Goal: Task Accomplishment & Management: Use online tool/utility

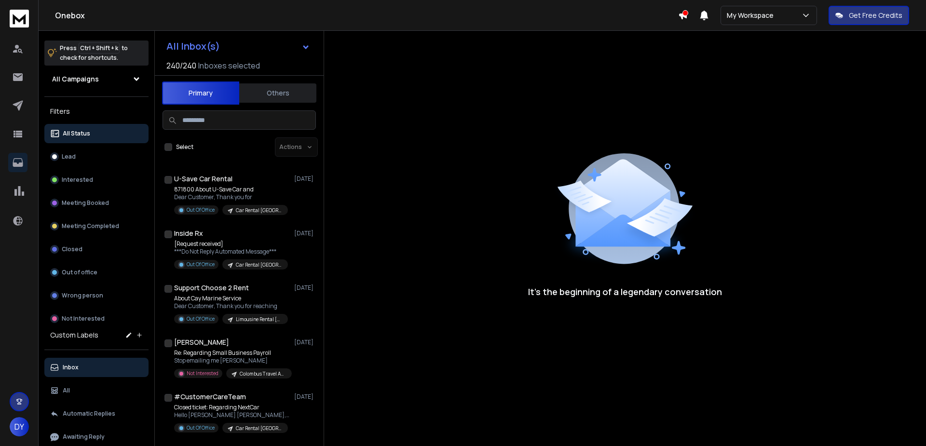
click at [215, 14] on h1 "Onebox" at bounding box center [366, 16] width 623 height 12
click at [14, 78] on icon at bounding box center [18, 77] width 10 height 8
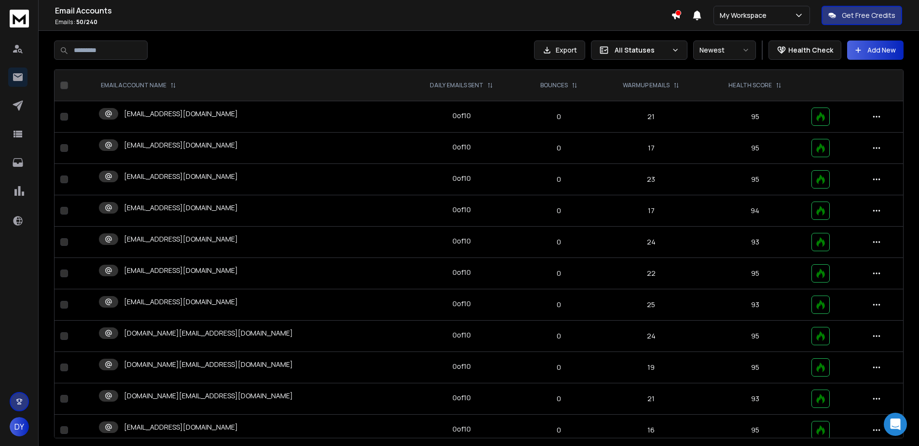
click at [243, 48] on div at bounding box center [291, 50] width 474 height 19
click at [20, 161] on icon at bounding box center [18, 163] width 12 height 12
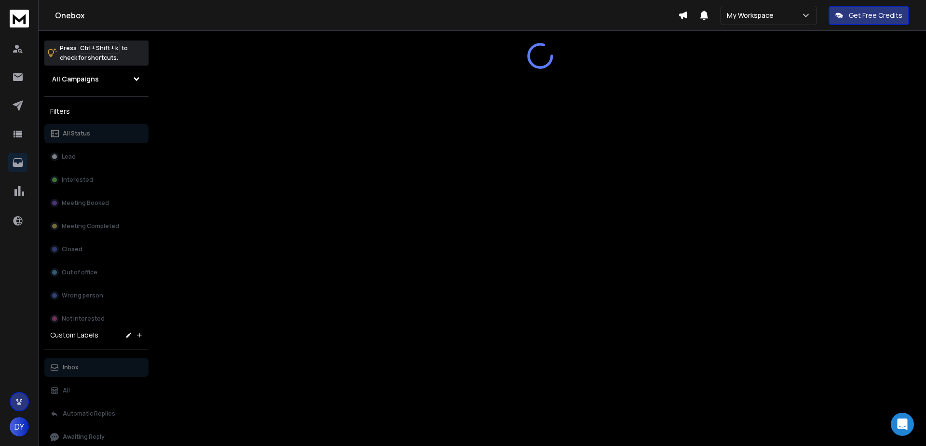
click at [89, 175] on div "All Status Lead Interested Meeting Booked Meeting Completed Closed Out of offic…" at bounding box center [96, 226] width 104 height 204
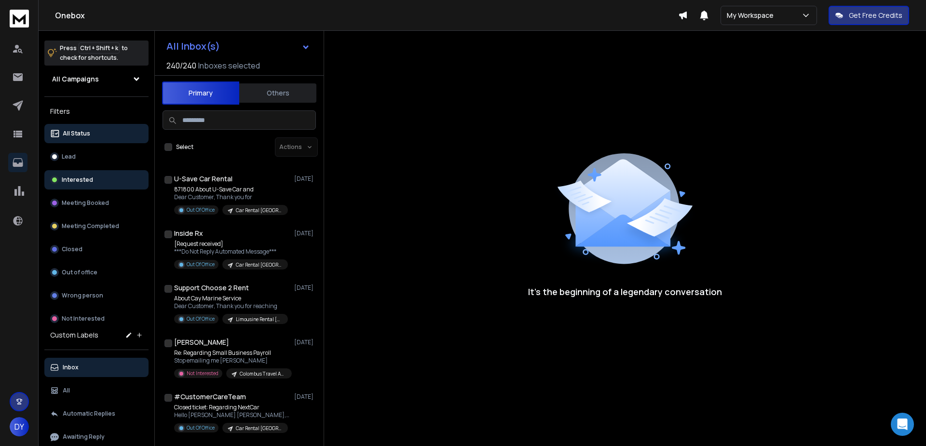
click at [82, 181] on p "Interested" at bounding box center [77, 180] width 31 height 8
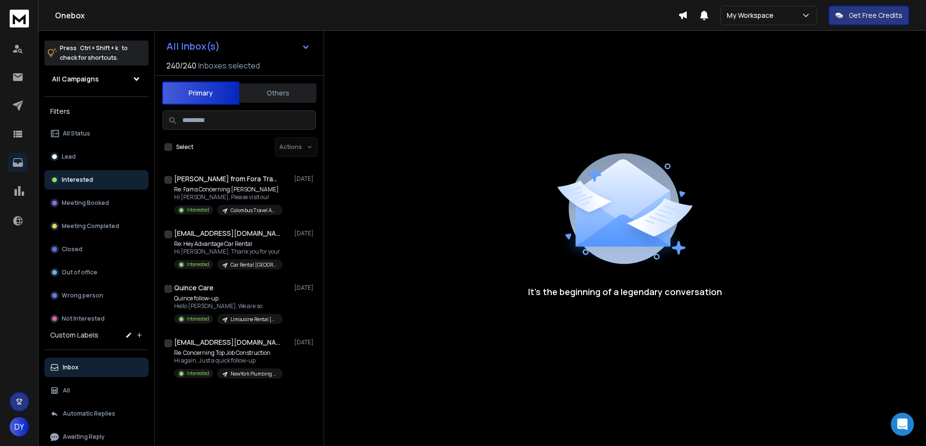
click at [383, 31] on div "It’s the beginning of a legendary conversation" at bounding box center [625, 220] width 602 height 379
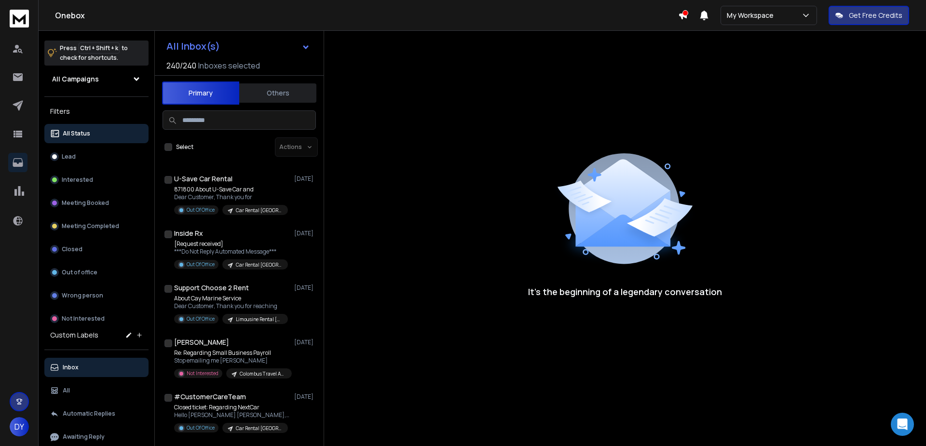
click at [174, 13] on h1 "Onebox" at bounding box center [366, 16] width 623 height 12
